Goal: Information Seeking & Learning: Check status

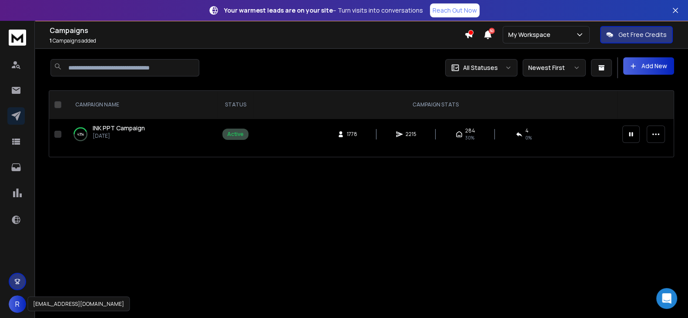
click at [20, 310] on span "R" at bounding box center [17, 304] width 17 height 17
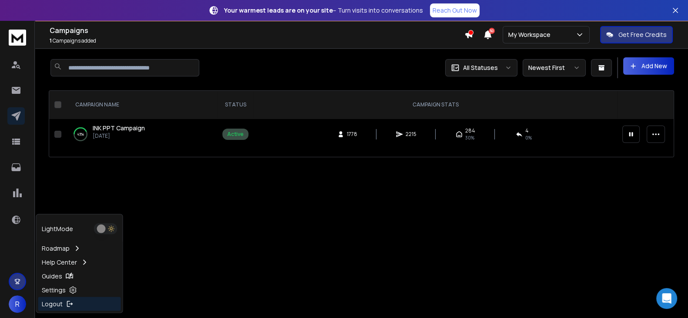
click at [67, 305] on icon at bounding box center [70, 305] width 8 height 8
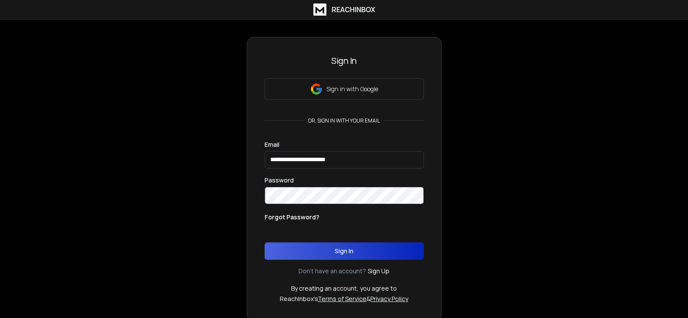
click at [310, 164] on input "**********" at bounding box center [344, 159] width 159 height 17
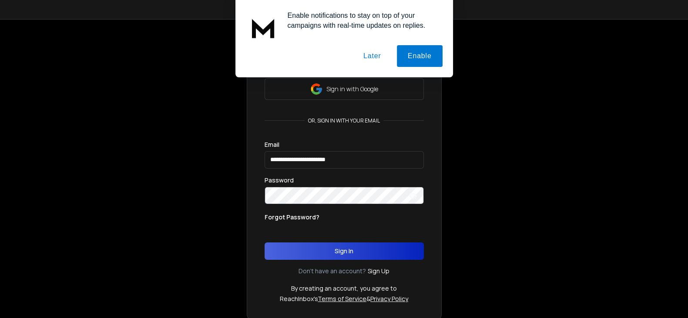
click at [326, 155] on input "**********" at bounding box center [344, 159] width 159 height 17
click at [333, 157] on input "**********" at bounding box center [344, 159] width 159 height 17
type input "**********"
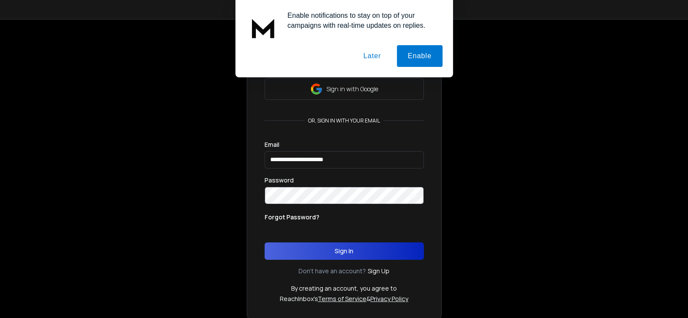
click at [335, 250] on button "Sign In" at bounding box center [344, 251] width 159 height 17
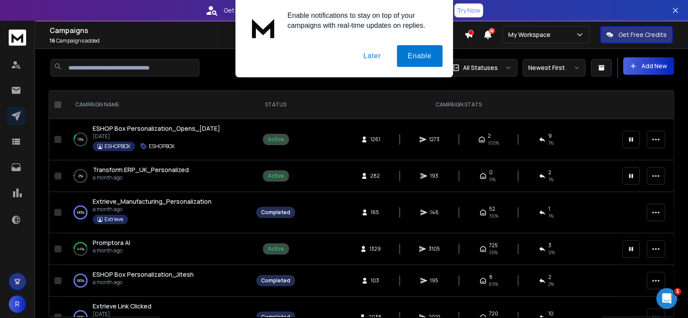
scroll to position [54, 0]
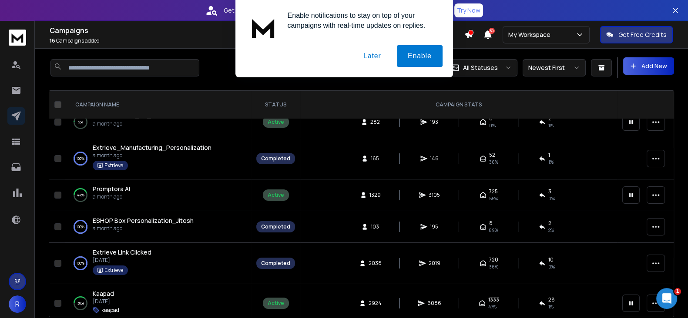
click at [374, 58] on button "Later" at bounding box center [371, 56] width 39 height 22
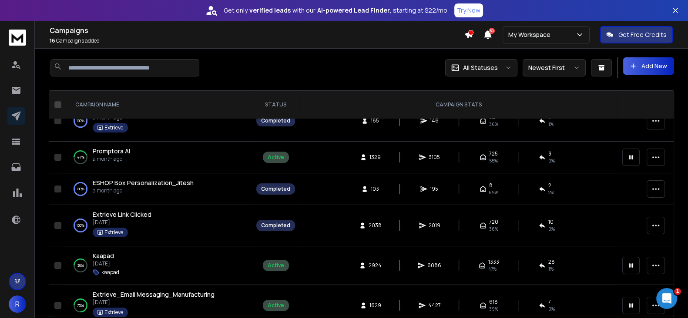
scroll to position [37, 0]
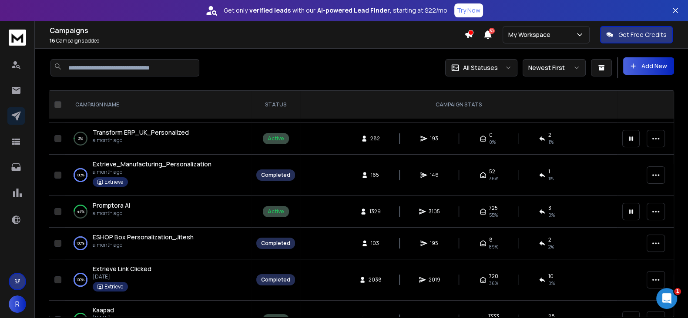
drag, startPoint x: 120, startPoint y: 200, endPoint x: 103, endPoint y: 206, distance: 17.8
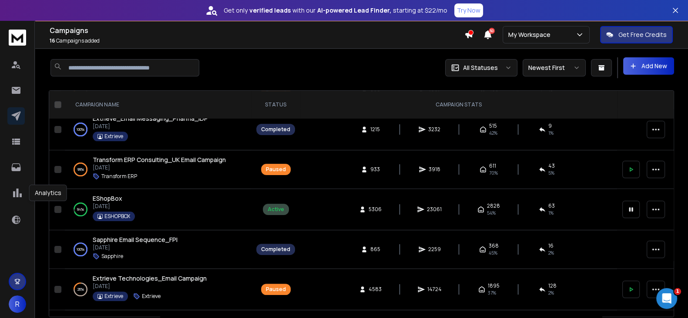
scroll to position [418, 0]
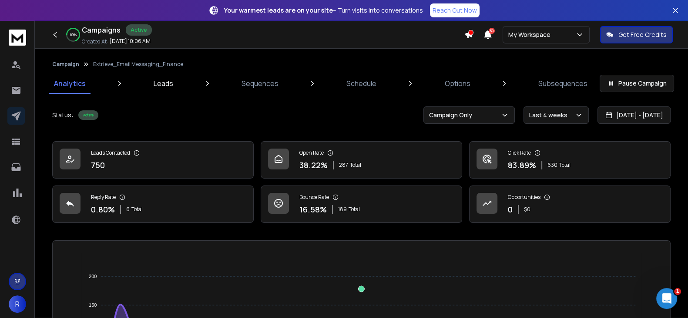
click at [174, 87] on link "Leads" at bounding box center [163, 83] width 30 height 21
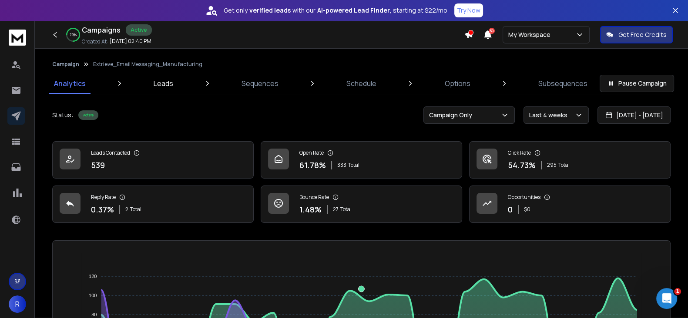
click at [153, 87] on link "Leads" at bounding box center [163, 83] width 30 height 21
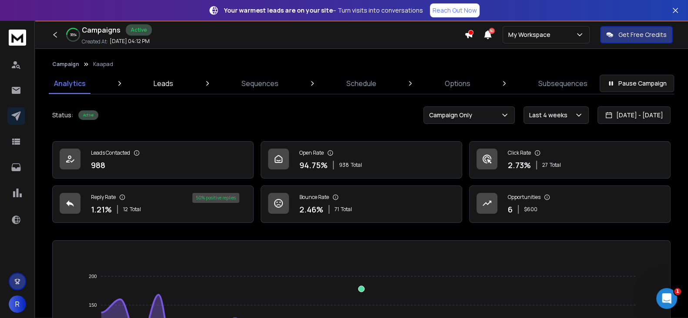
click at [162, 88] on p "Leads" at bounding box center [164, 83] width 20 height 10
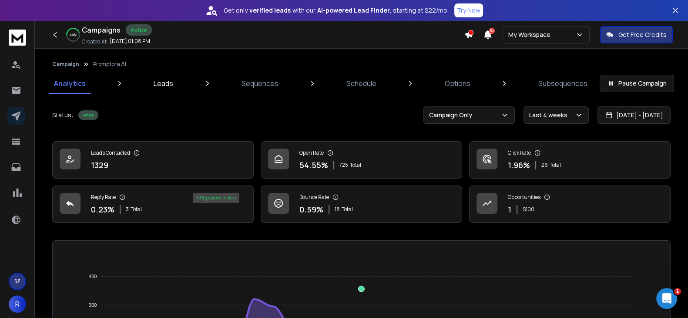
click at [161, 87] on p "Leads" at bounding box center [164, 83] width 20 height 10
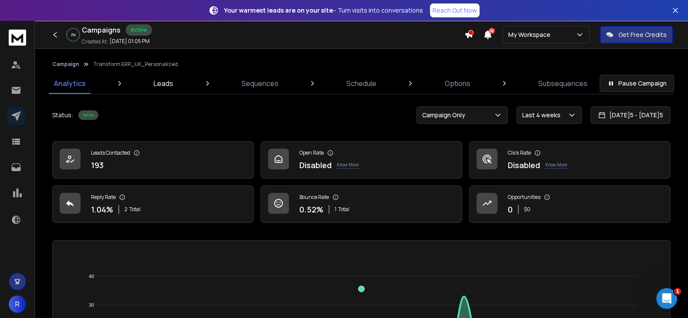
click at [165, 84] on p "Leads" at bounding box center [164, 83] width 20 height 10
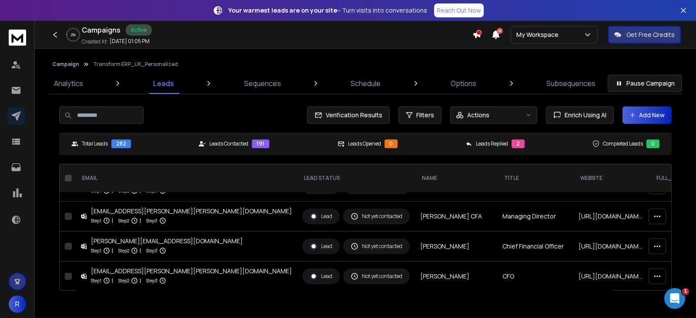
scroll to position [380, 0]
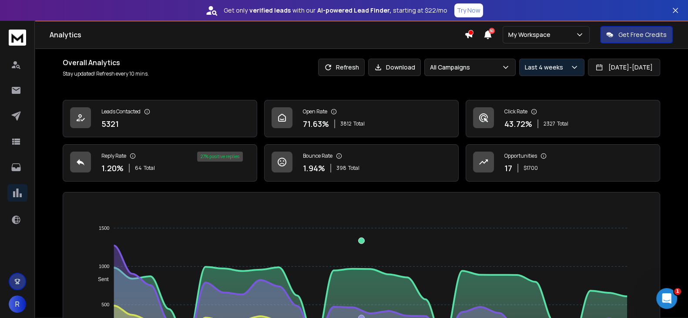
click at [531, 64] on p "Last 4 weeks" at bounding box center [546, 67] width 42 height 9
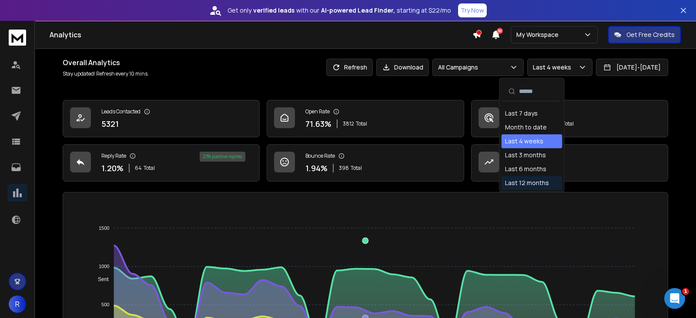
click at [513, 184] on div "Last 12 months" at bounding box center [527, 183] width 44 height 9
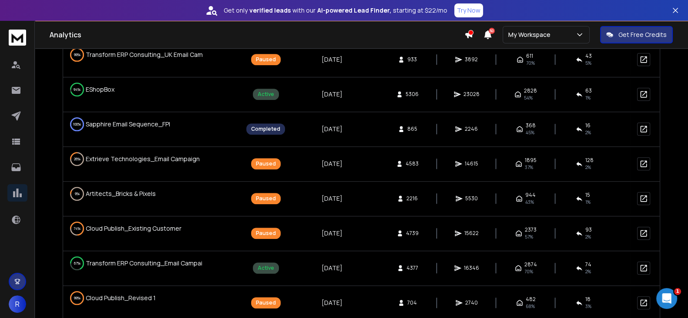
scroll to position [861, 0]
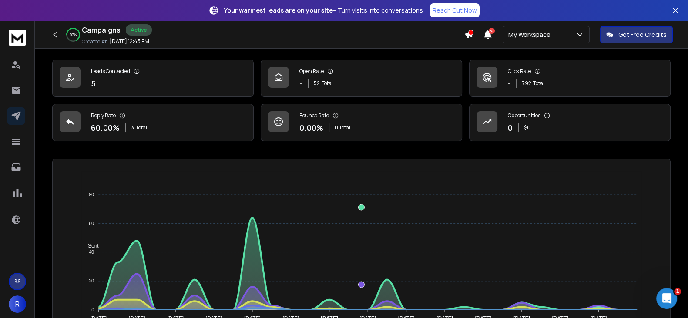
scroll to position [163, 0]
